Goal: Task Accomplishment & Management: Manage account settings

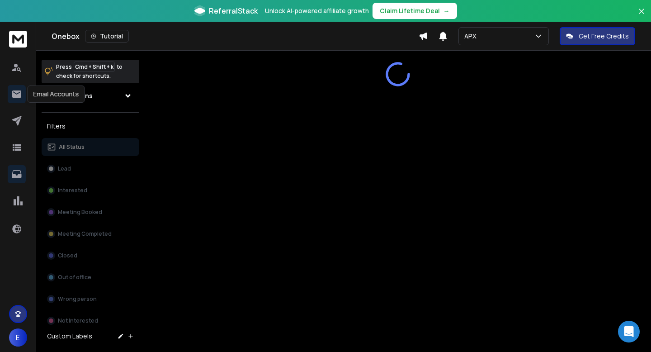
click at [21, 93] on icon at bounding box center [16, 94] width 11 height 11
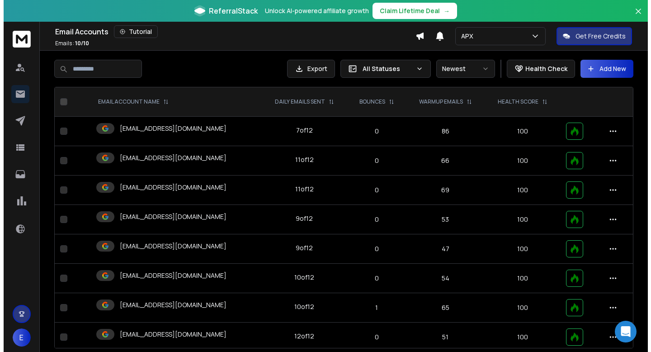
scroll to position [12, 0]
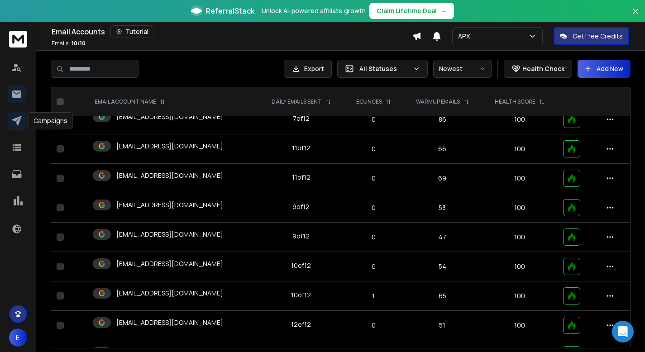
click at [19, 119] on icon at bounding box center [16, 120] width 9 height 9
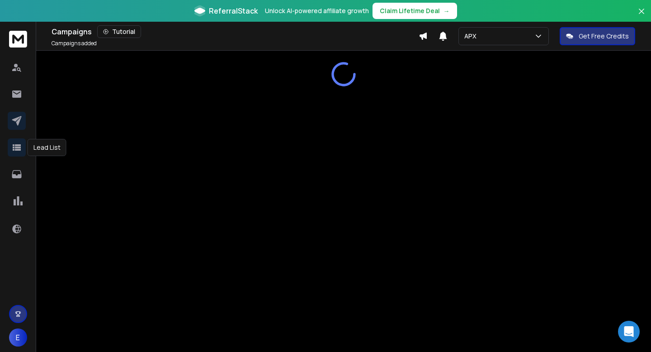
click at [20, 147] on icon at bounding box center [17, 147] width 8 height 6
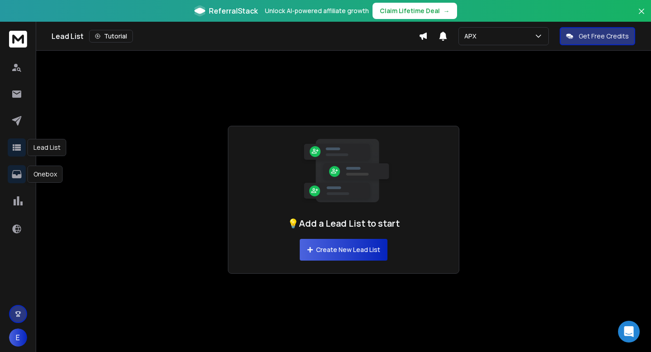
click at [21, 177] on icon at bounding box center [16, 174] width 11 height 11
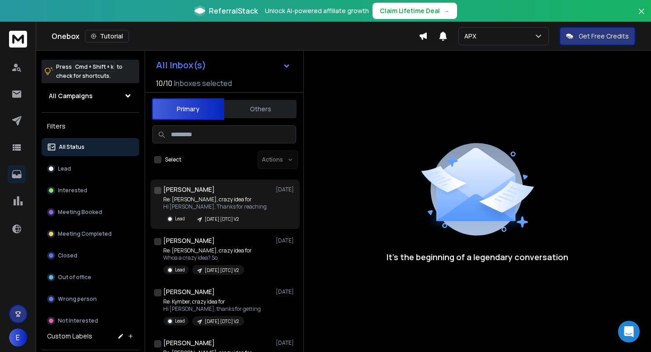
click at [236, 189] on div "[PERSON_NAME] [DATE]" at bounding box center [229, 189] width 133 height 9
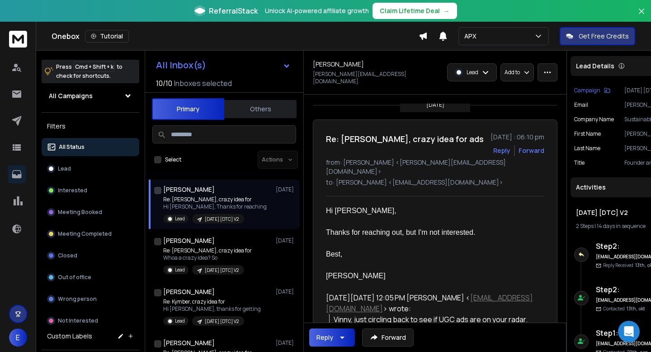
scroll to position [12, 0]
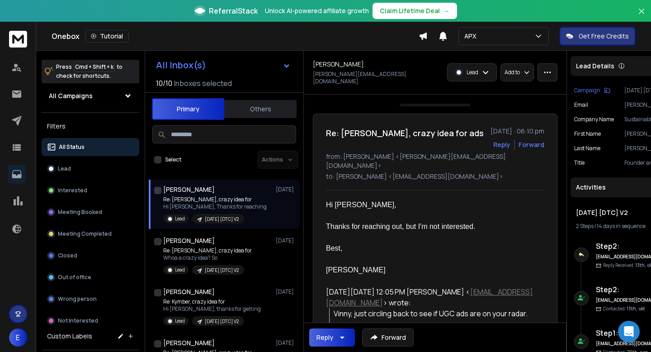
click at [238, 108] on button "Others" at bounding box center [260, 109] width 72 height 20
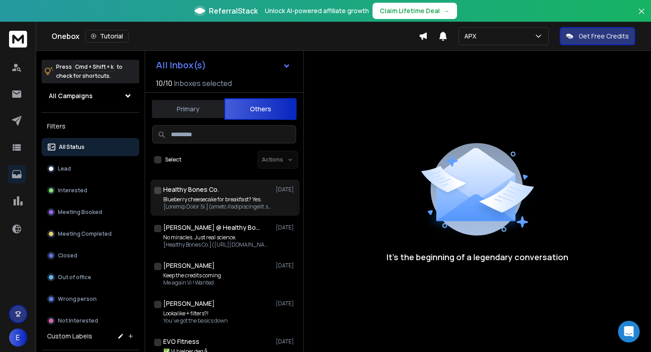
click at [213, 203] on p at bounding box center [217, 206] width 109 height 7
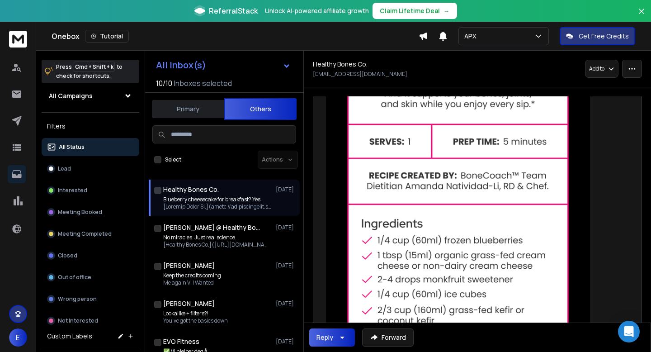
scroll to position [93, 0]
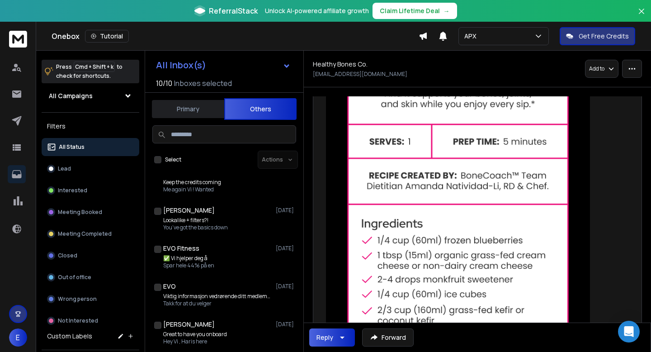
click at [211, 199] on div "**********" at bounding box center [224, 308] width 158 height 261
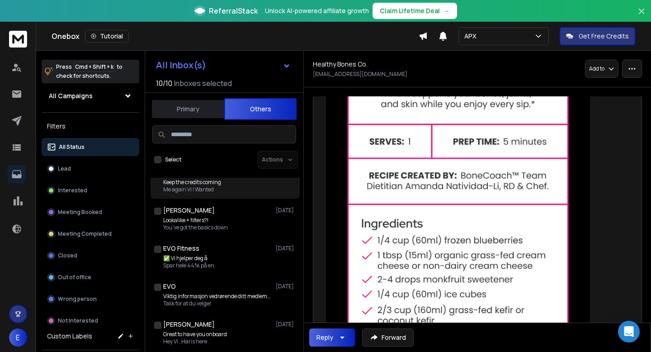
click at [209, 189] on p "Me again Vi ! Wanted" at bounding box center [192, 189] width 58 height 7
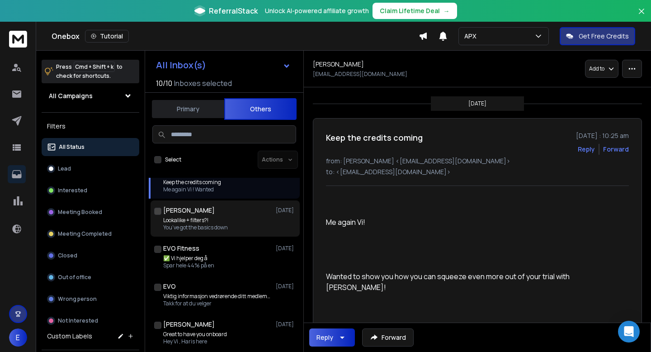
click at [218, 221] on p "Lookalike + filters?!" at bounding box center [195, 220] width 65 height 7
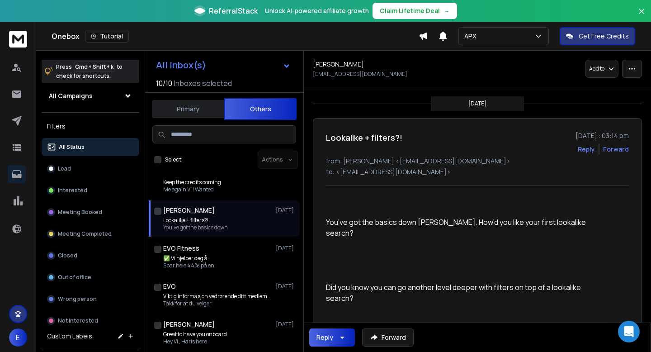
scroll to position [0, 0]
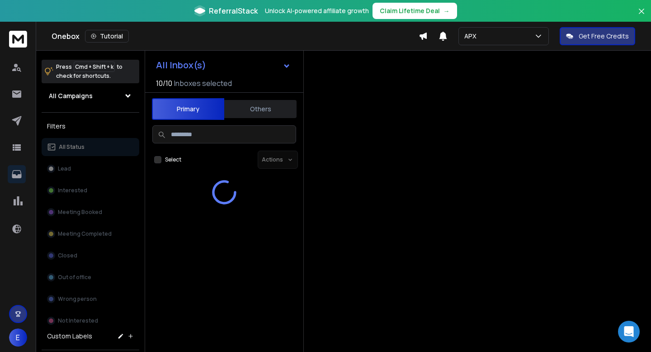
click at [202, 115] on button "Primary" at bounding box center [188, 109] width 72 height 22
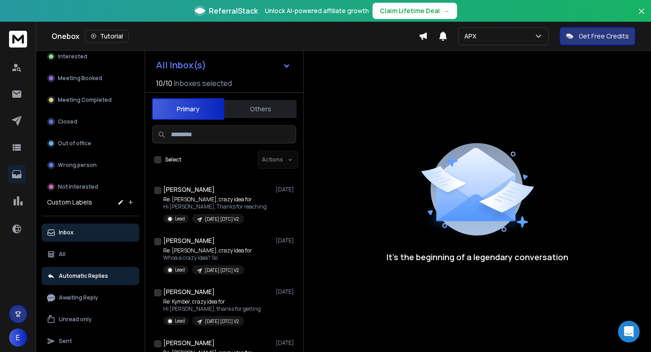
scroll to position [140, 0]
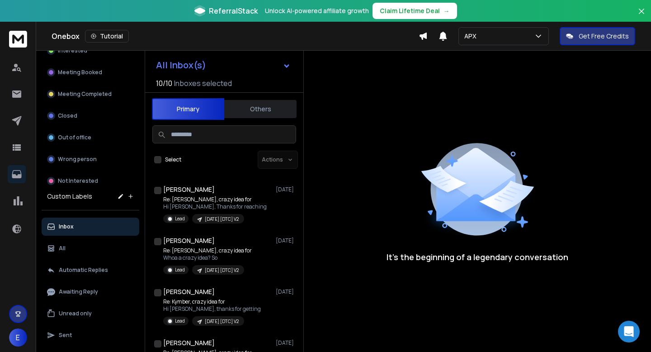
click at [102, 268] on p "Automatic Replies" at bounding box center [83, 269] width 49 height 7
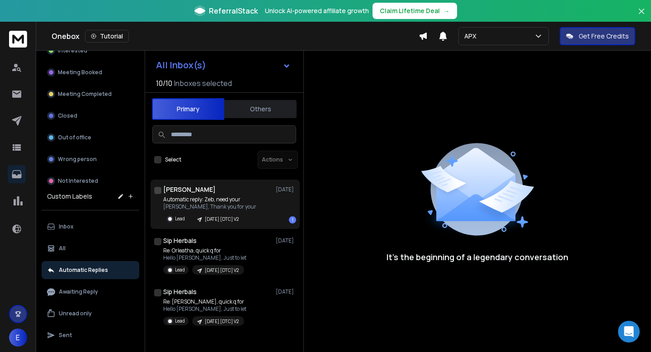
click at [238, 187] on div "[PERSON_NAME] [DATE]" at bounding box center [229, 189] width 133 height 9
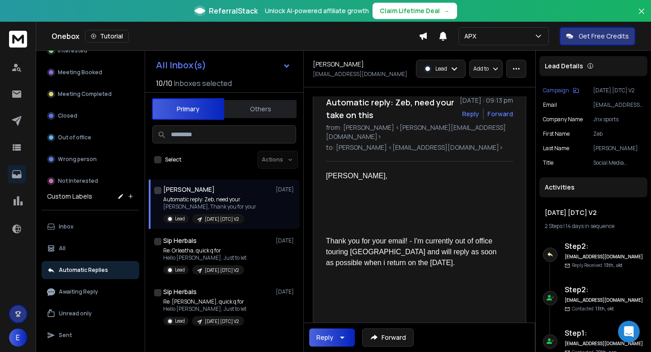
scroll to position [47, 0]
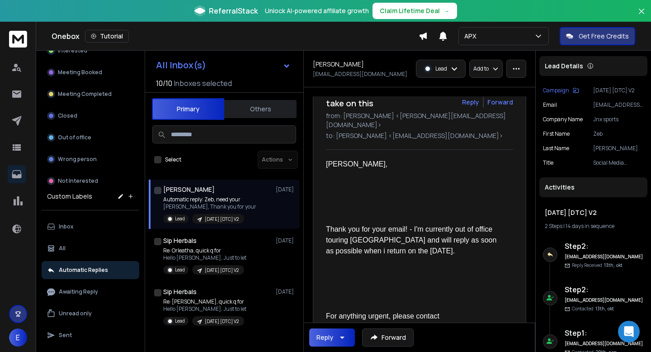
drag, startPoint x: 332, startPoint y: 242, endPoint x: 428, endPoint y: 254, distance: 96.2
click at [428, 254] on div "Thank you for your email! - I'm currently out of office touring [GEOGRAPHIC_DAT…" at bounding box center [416, 240] width 180 height 33
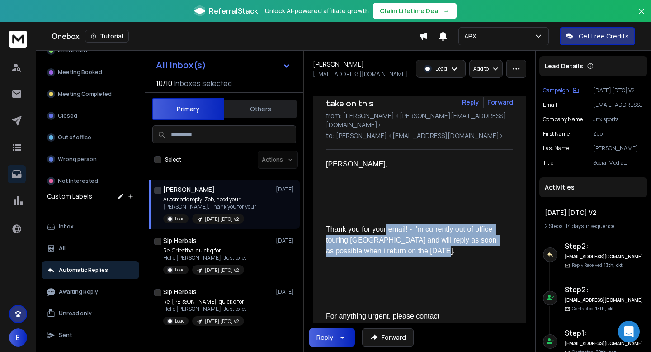
drag, startPoint x: 436, startPoint y: 261, endPoint x: 384, endPoint y: 244, distance: 54.4
click at [384, 245] on div "Thank you for your email! - I'm currently out of office touring [GEOGRAPHIC_DAT…" at bounding box center [416, 240] width 180 height 33
click at [384, 244] on div "Thank you for your email! - I'm currently out of office touring [GEOGRAPHIC_DAT…" at bounding box center [416, 240] width 180 height 33
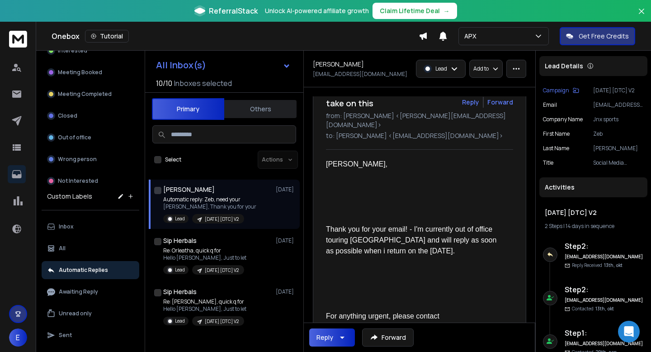
scroll to position [53, 0]
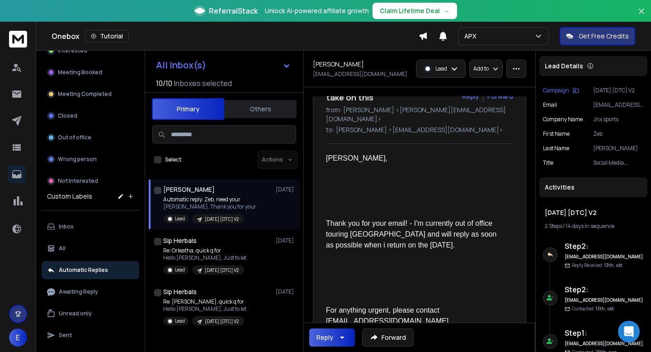
click at [252, 106] on button "Others" at bounding box center [260, 109] width 72 height 20
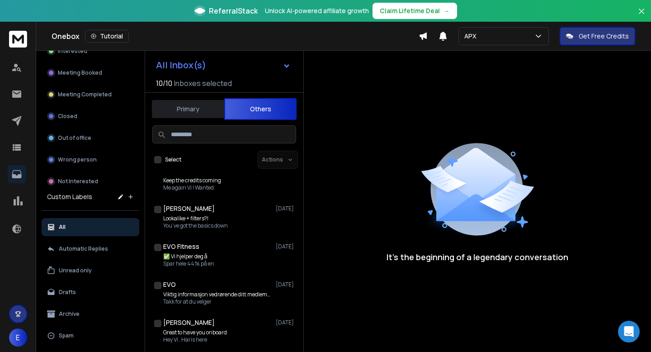
scroll to position [142, 0]
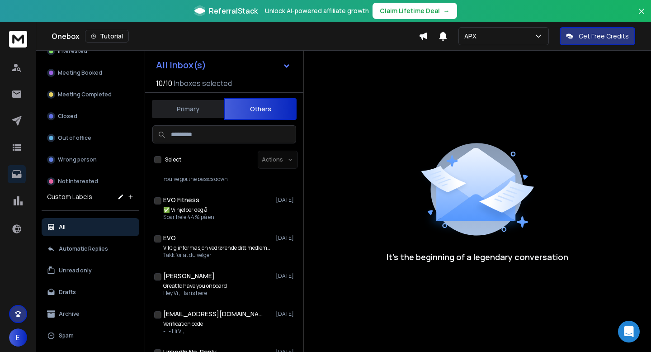
click at [190, 106] on button "Primary" at bounding box center [188, 109] width 72 height 20
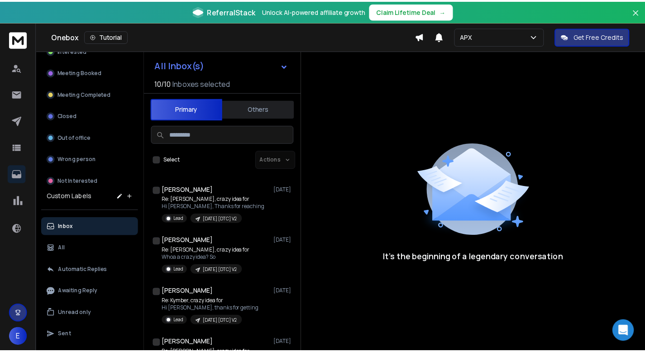
scroll to position [0, 0]
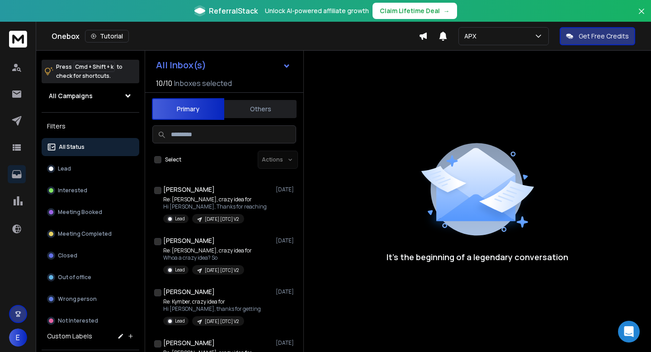
click at [90, 157] on div "All Status Lead Interested Meeting Booked Meeting Completed Closed Out of offic…" at bounding box center [91, 234] width 98 height 192
click at [23, 100] on link at bounding box center [17, 94] width 18 height 18
